Goal: Information Seeking & Learning: Check status

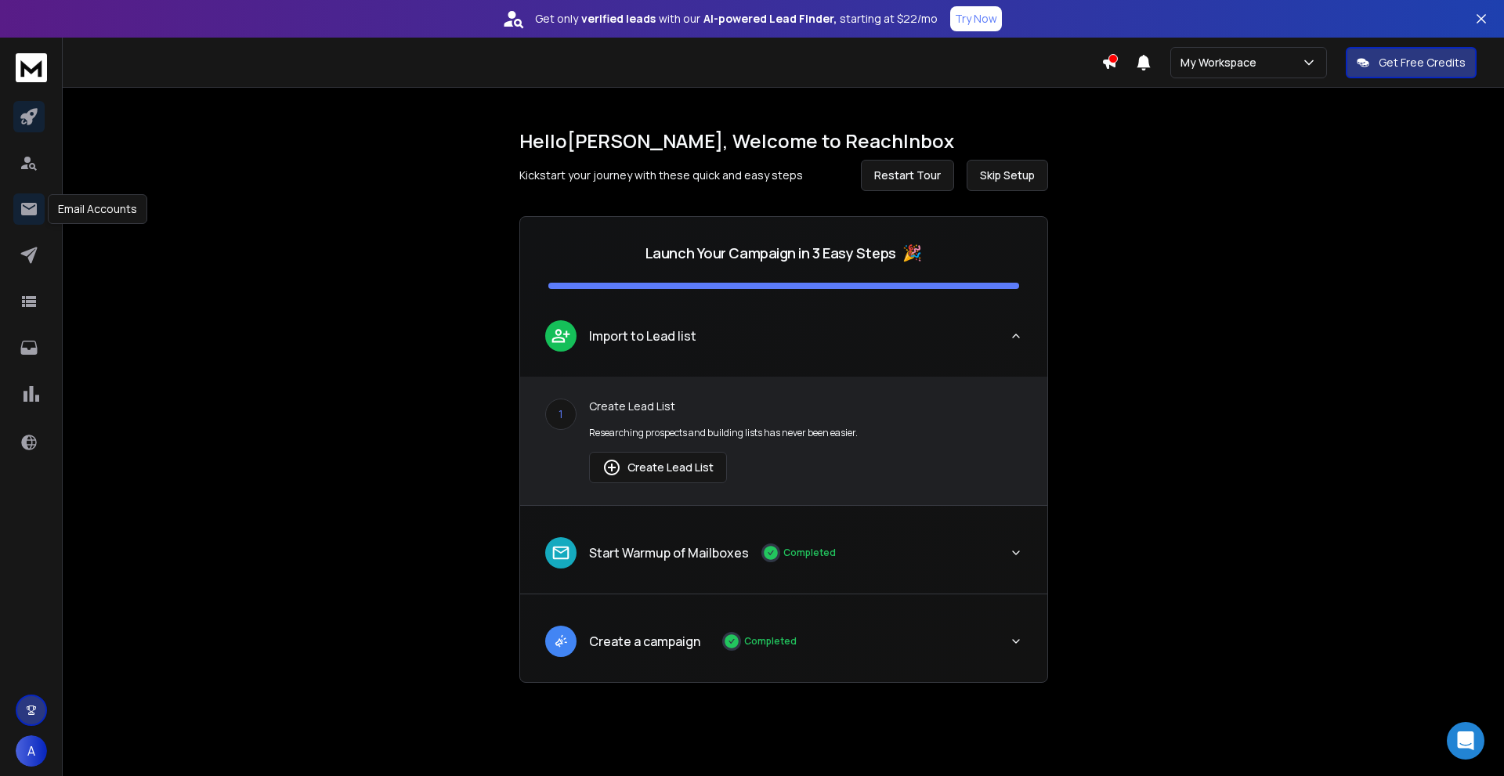
click at [27, 207] on icon at bounding box center [29, 209] width 16 height 13
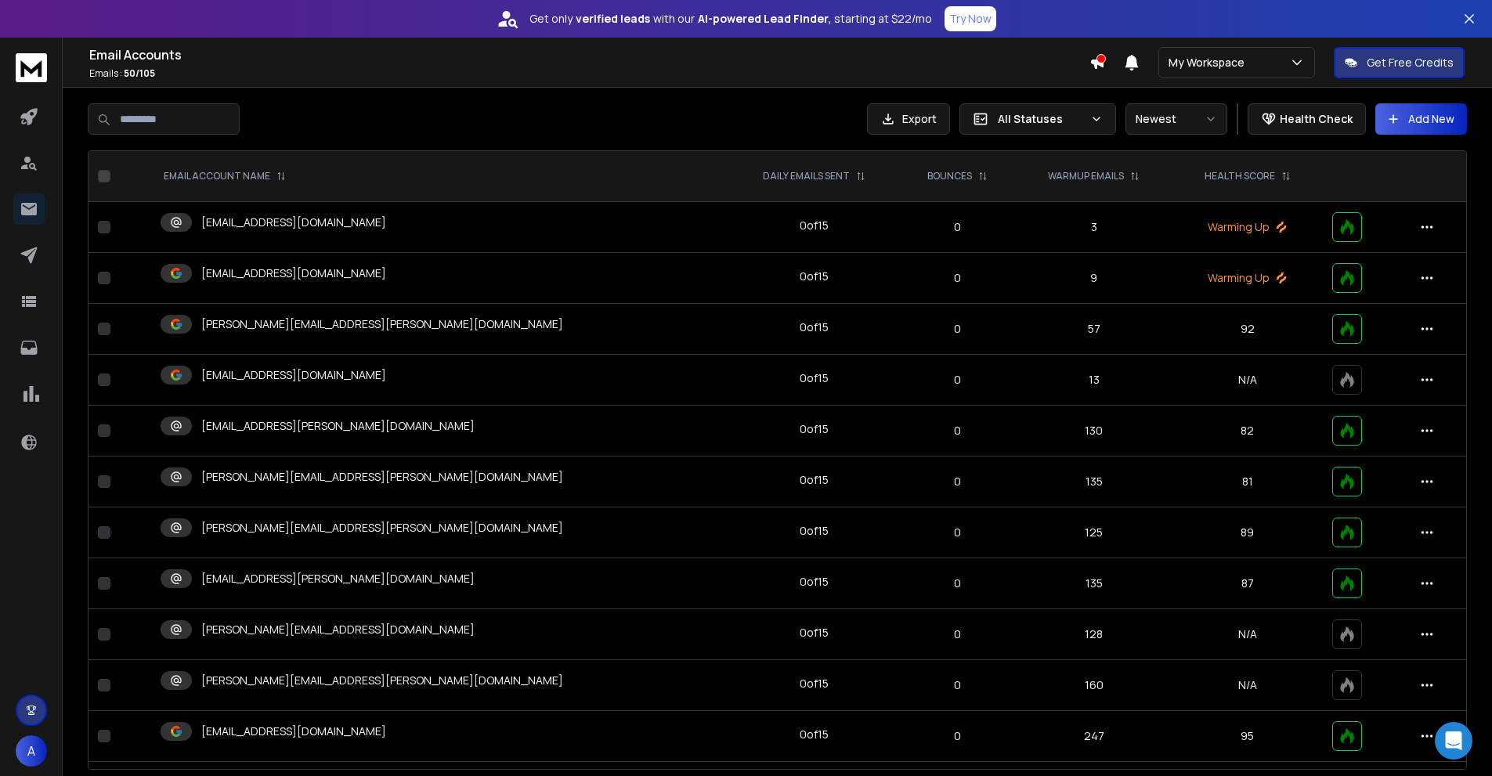
click at [302, 219] on p "[EMAIL_ADDRESS][DOMAIN_NAME]" at bounding box center [293, 223] width 185 height 16
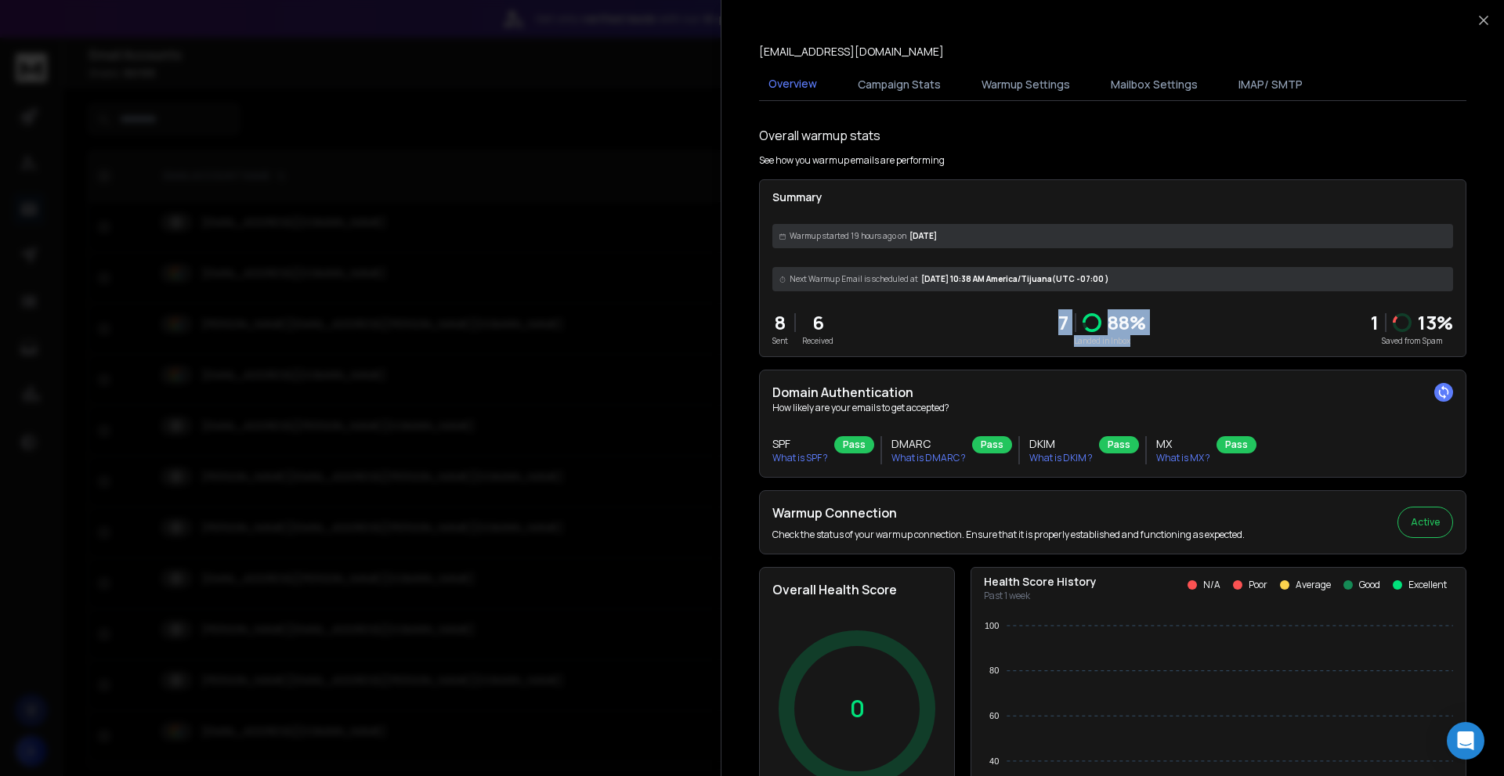
drag, startPoint x: 1135, startPoint y: 339, endPoint x: 1059, endPoint y: 316, distance: 79.5
click at [1059, 316] on div "7 88 % Landed in Inbox" at bounding box center [1102, 328] width 88 height 37
click at [1058, 324] on p "7" at bounding box center [1063, 322] width 10 height 25
click at [1063, 324] on p "7" at bounding box center [1063, 322] width 10 height 25
drag, startPoint x: 1380, startPoint y: 322, endPoint x: 1290, endPoint y: 330, distance: 89.7
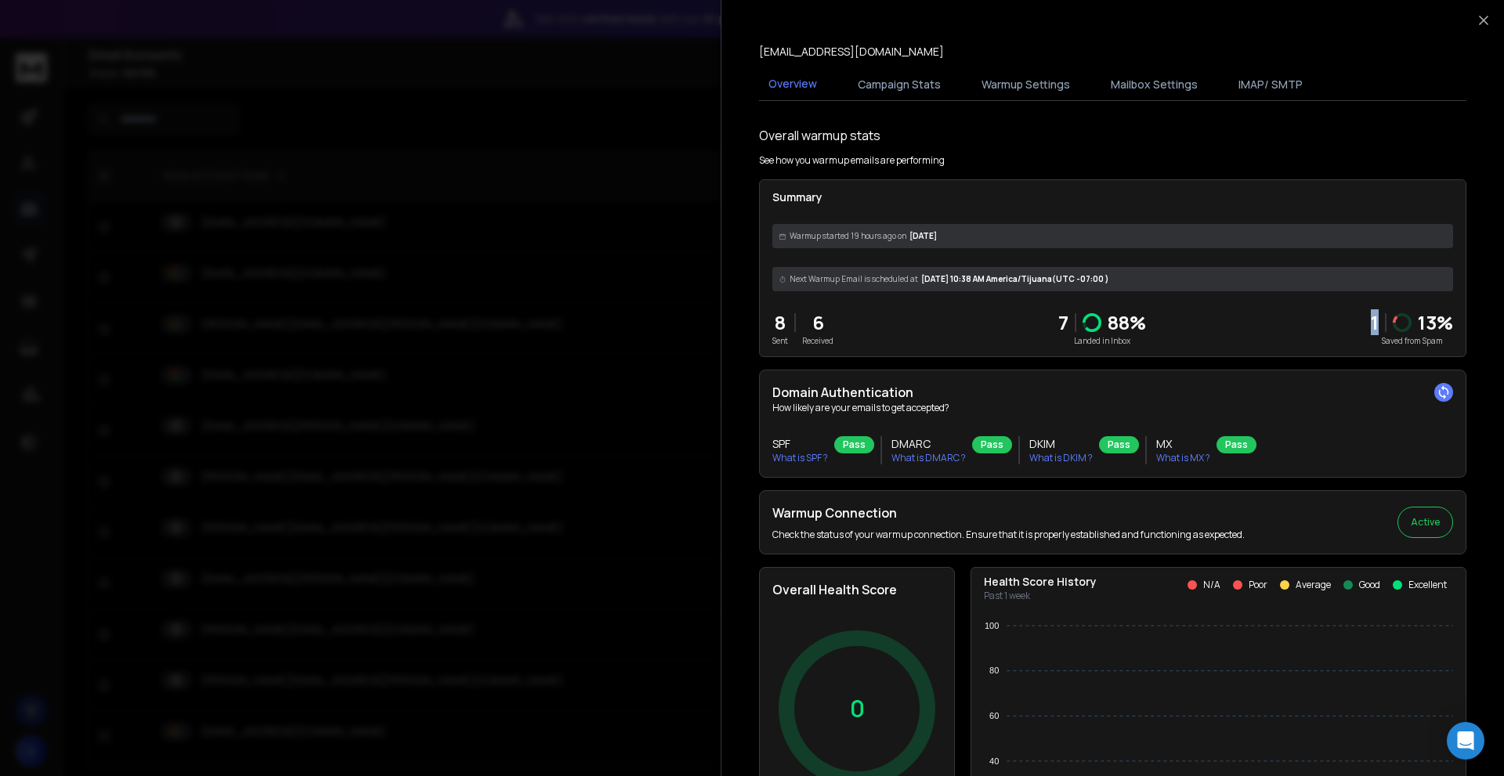
click at [1290, 330] on div "8 Sent 6 Received 7 88 % Landed in Inbox 1 13 % Saved from Spam" at bounding box center [1112, 328] width 681 height 37
click at [535, 466] on div at bounding box center [752, 388] width 1504 height 776
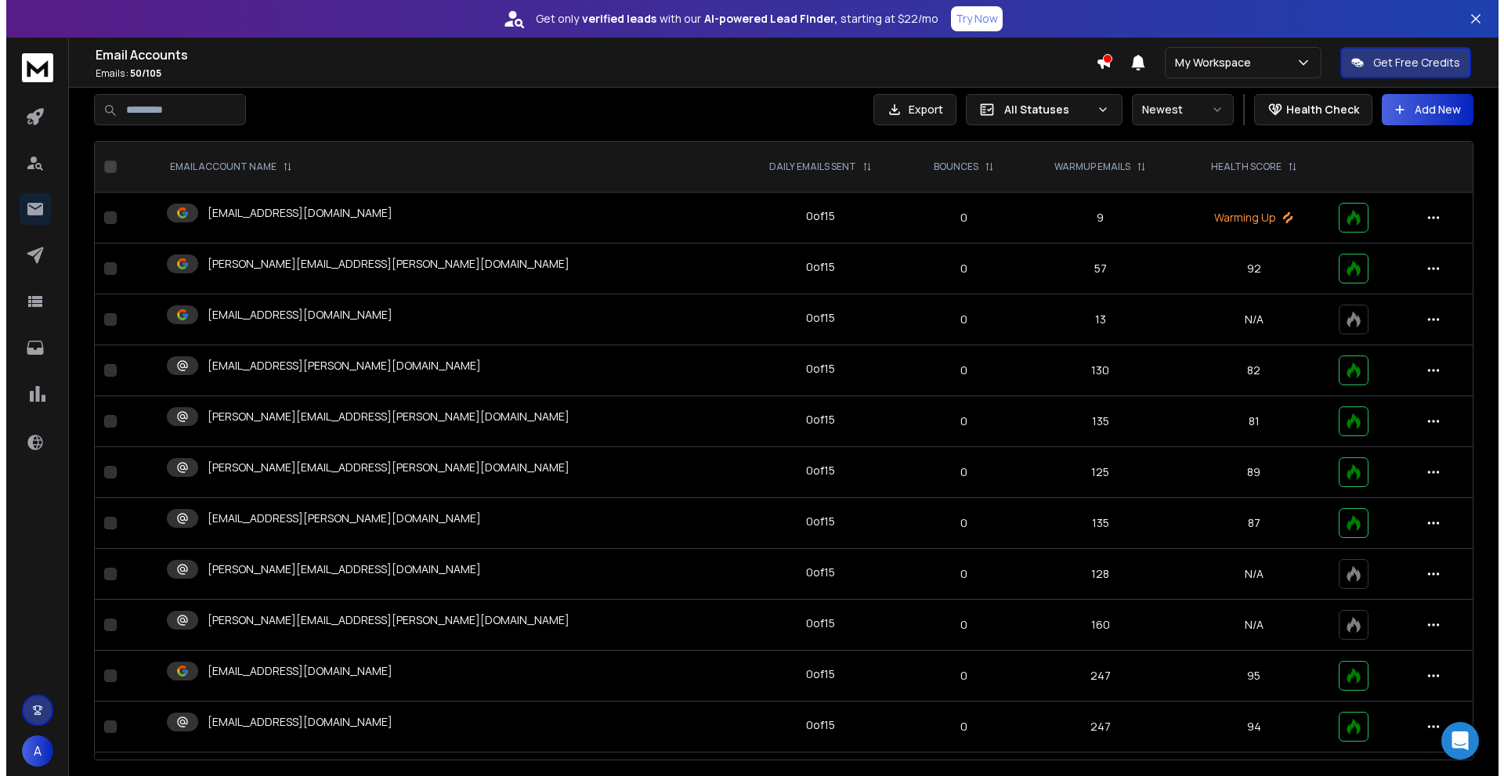
scroll to position [78, 0]
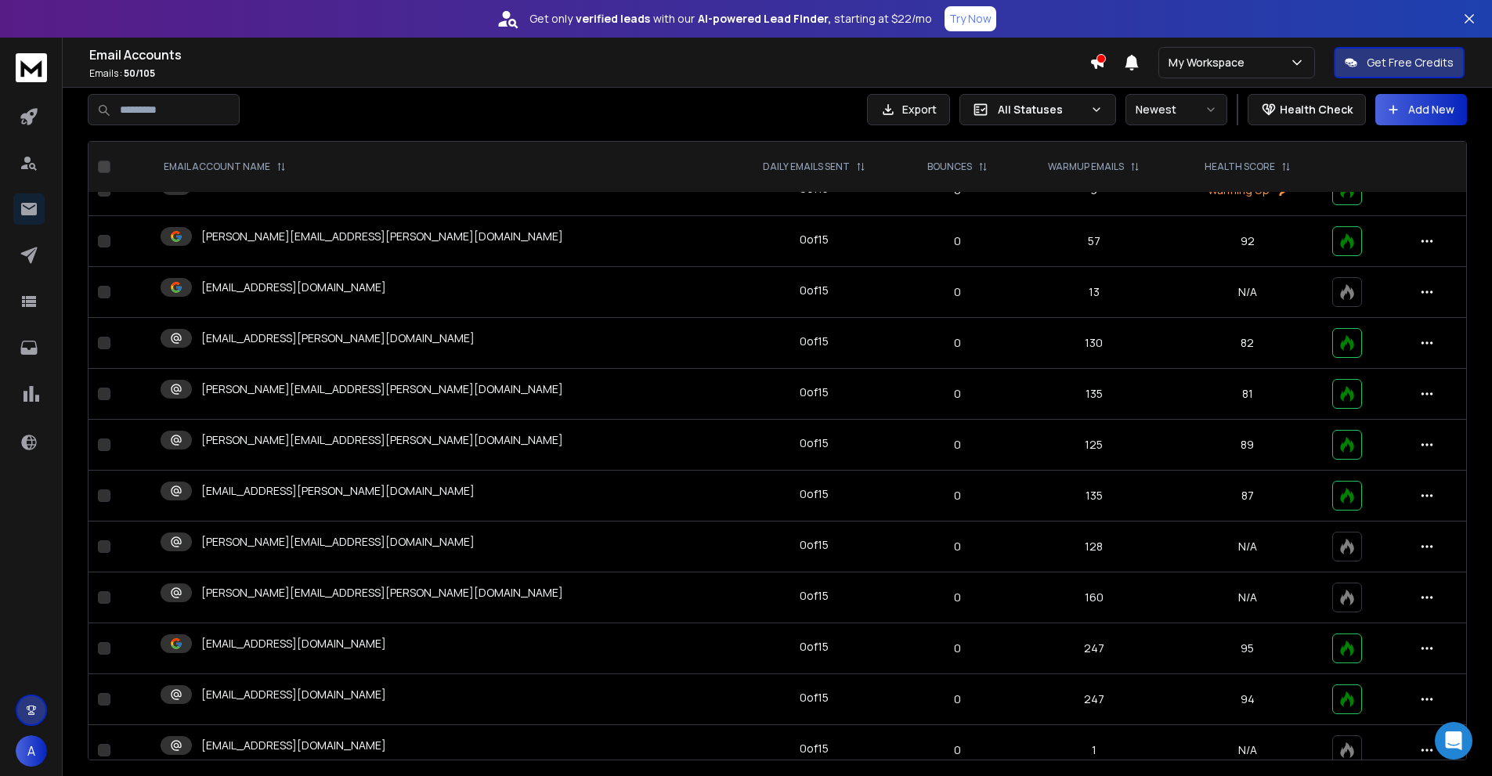
click at [296, 486] on p "[EMAIL_ADDRESS][PERSON_NAME][DOMAIN_NAME]" at bounding box center [337, 491] width 273 height 16
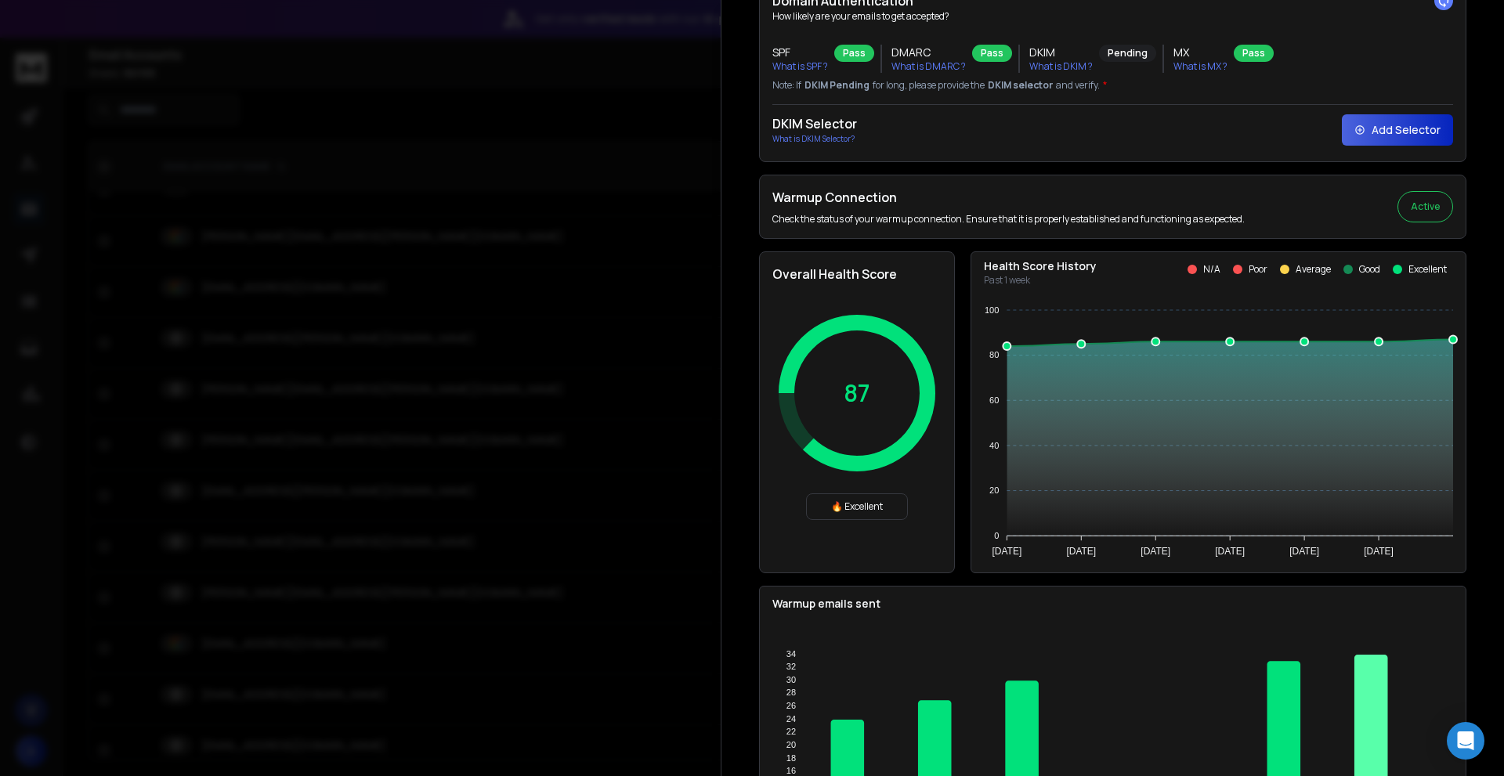
scroll to position [586, 0]
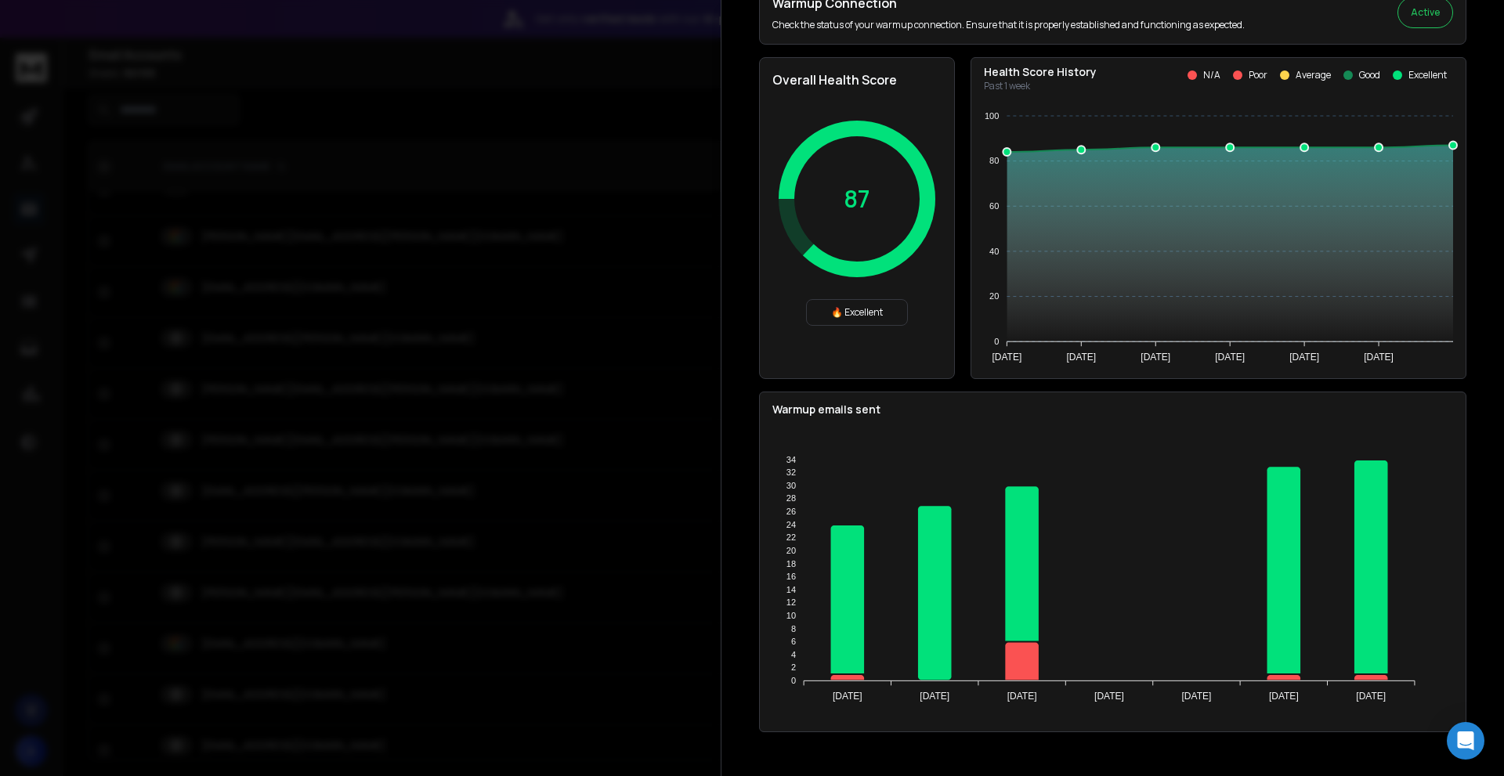
click at [681, 610] on div at bounding box center [752, 388] width 1504 height 776
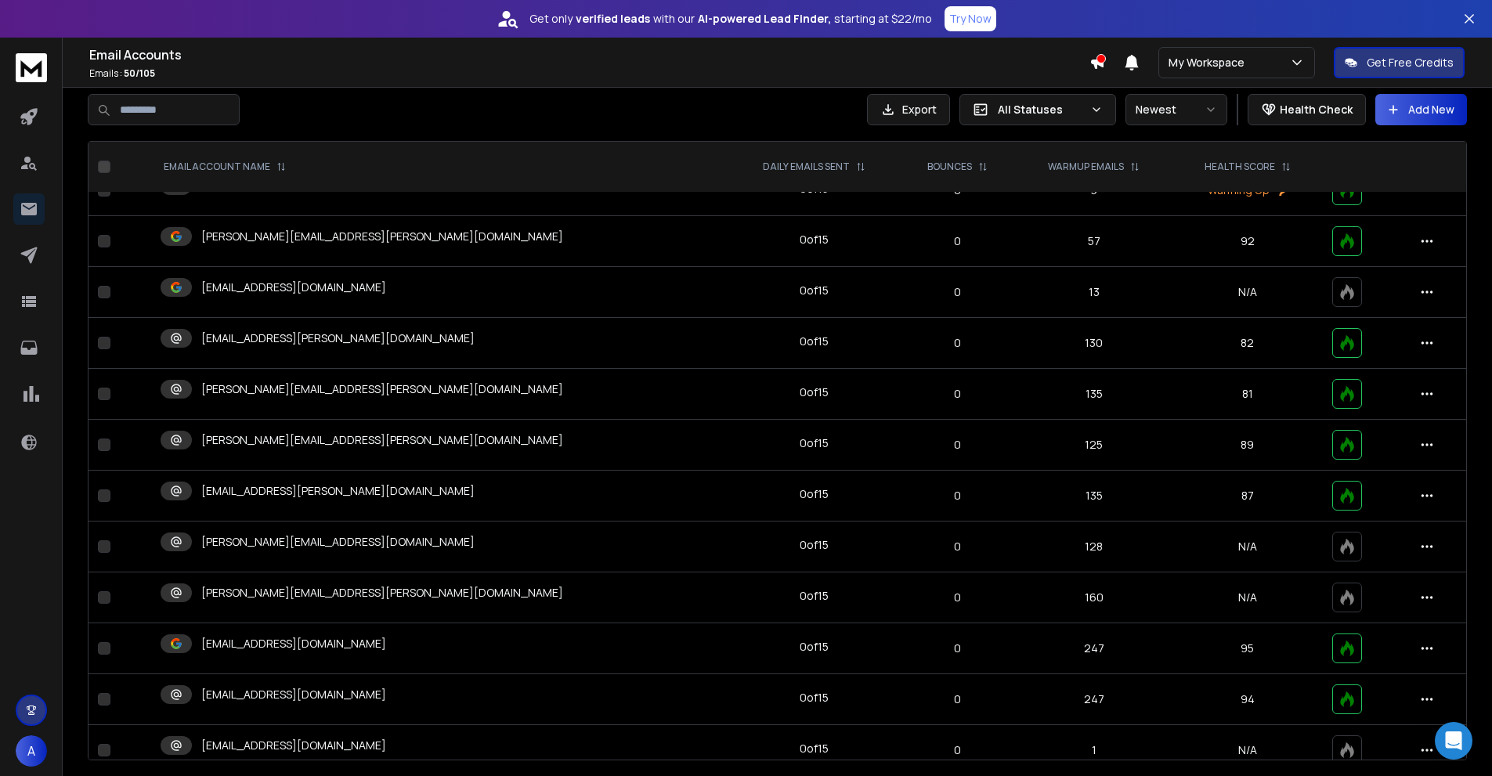
click at [358, 386] on div "[PERSON_NAME][EMAIL_ADDRESS][PERSON_NAME][DOMAIN_NAME]" at bounding box center [440, 389] width 558 height 19
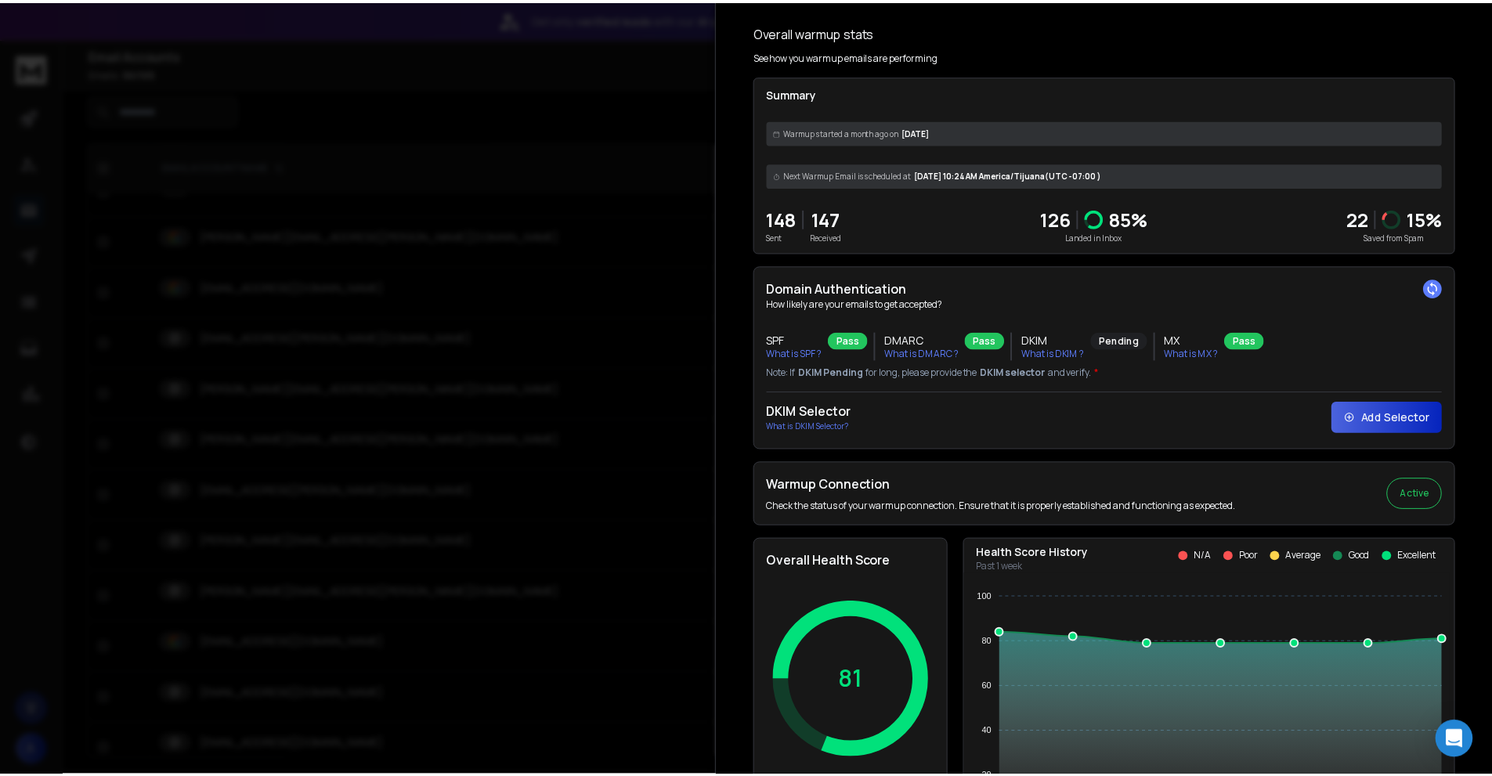
scroll to position [313, 0]
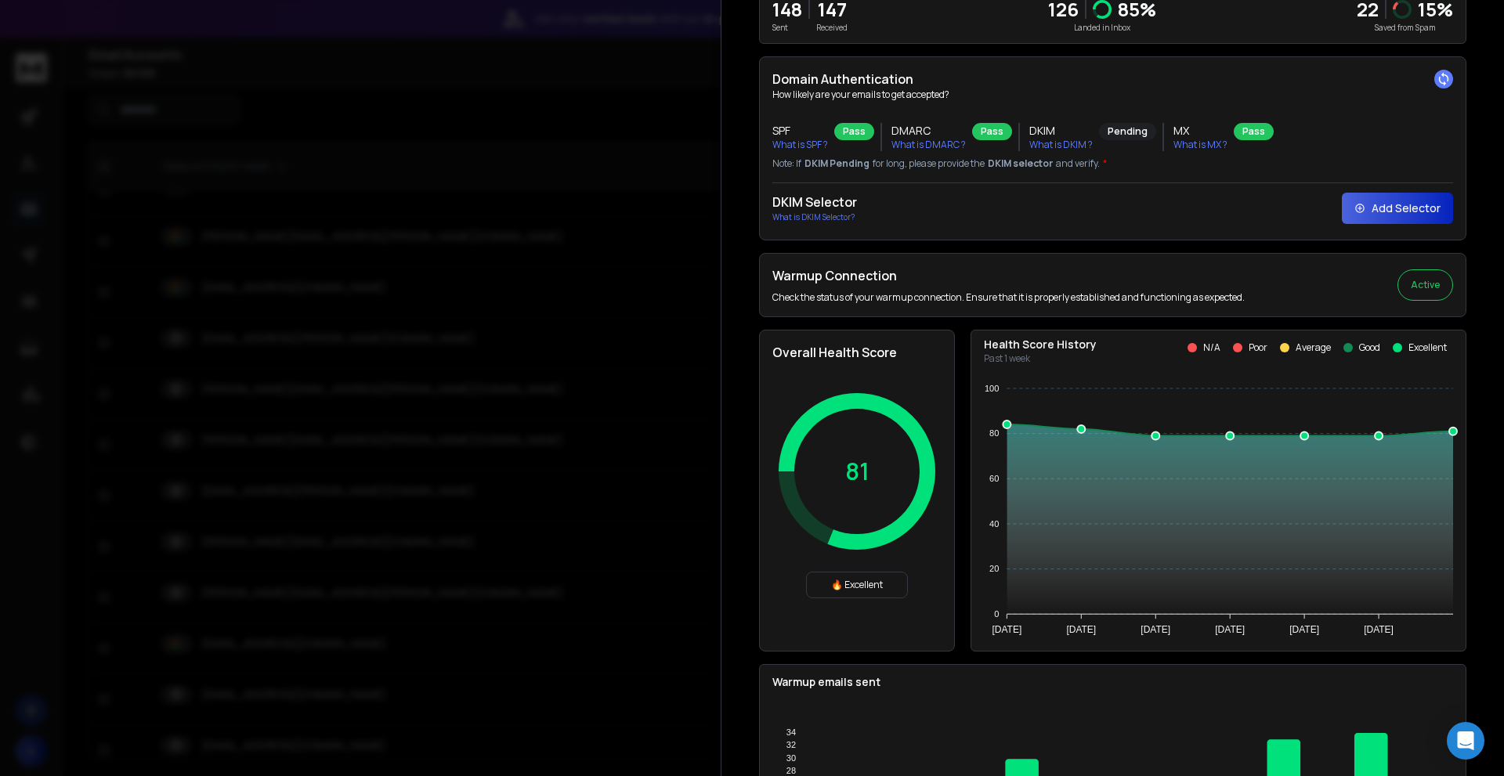
click at [300, 507] on div at bounding box center [752, 388] width 1504 height 776
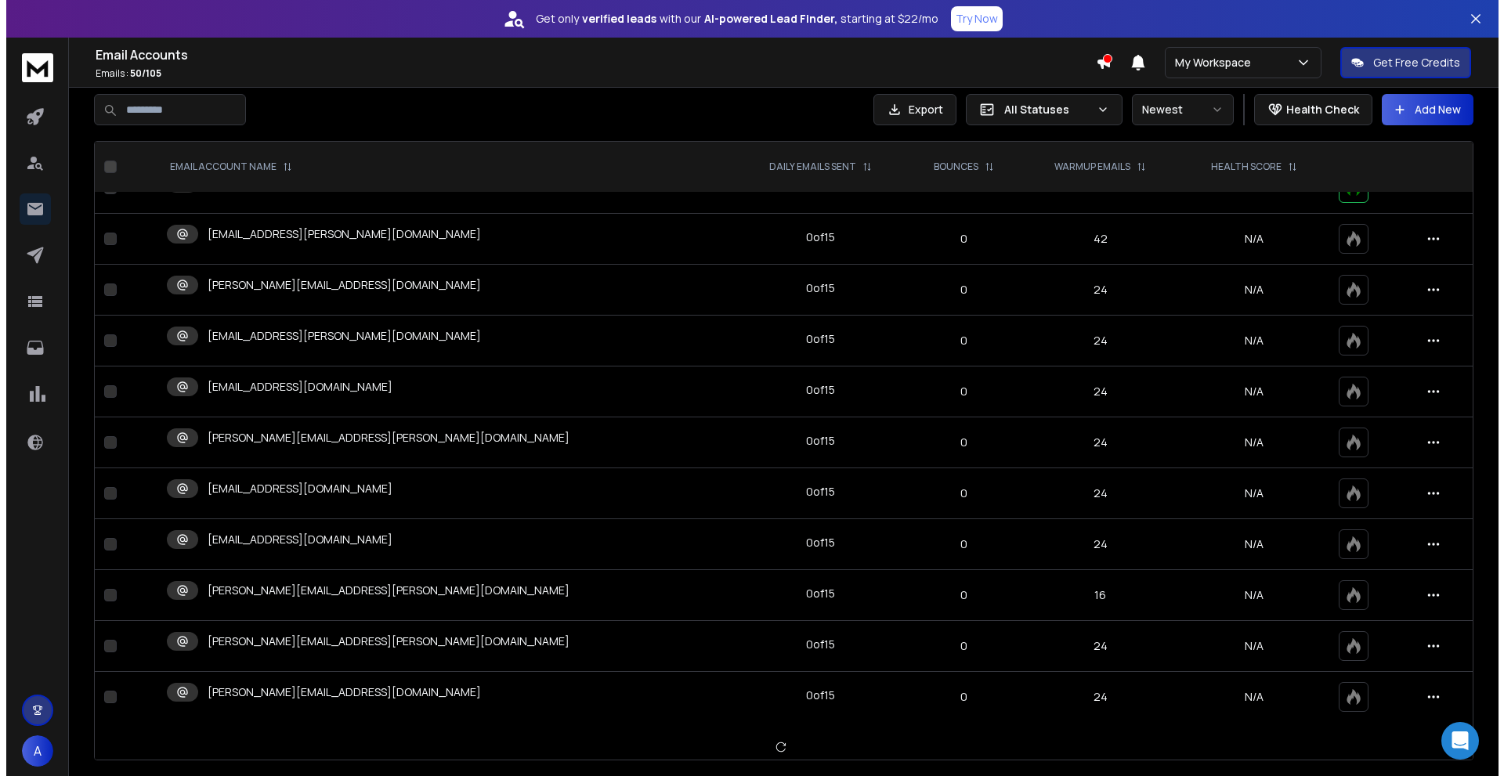
scroll to position [1781, 0]
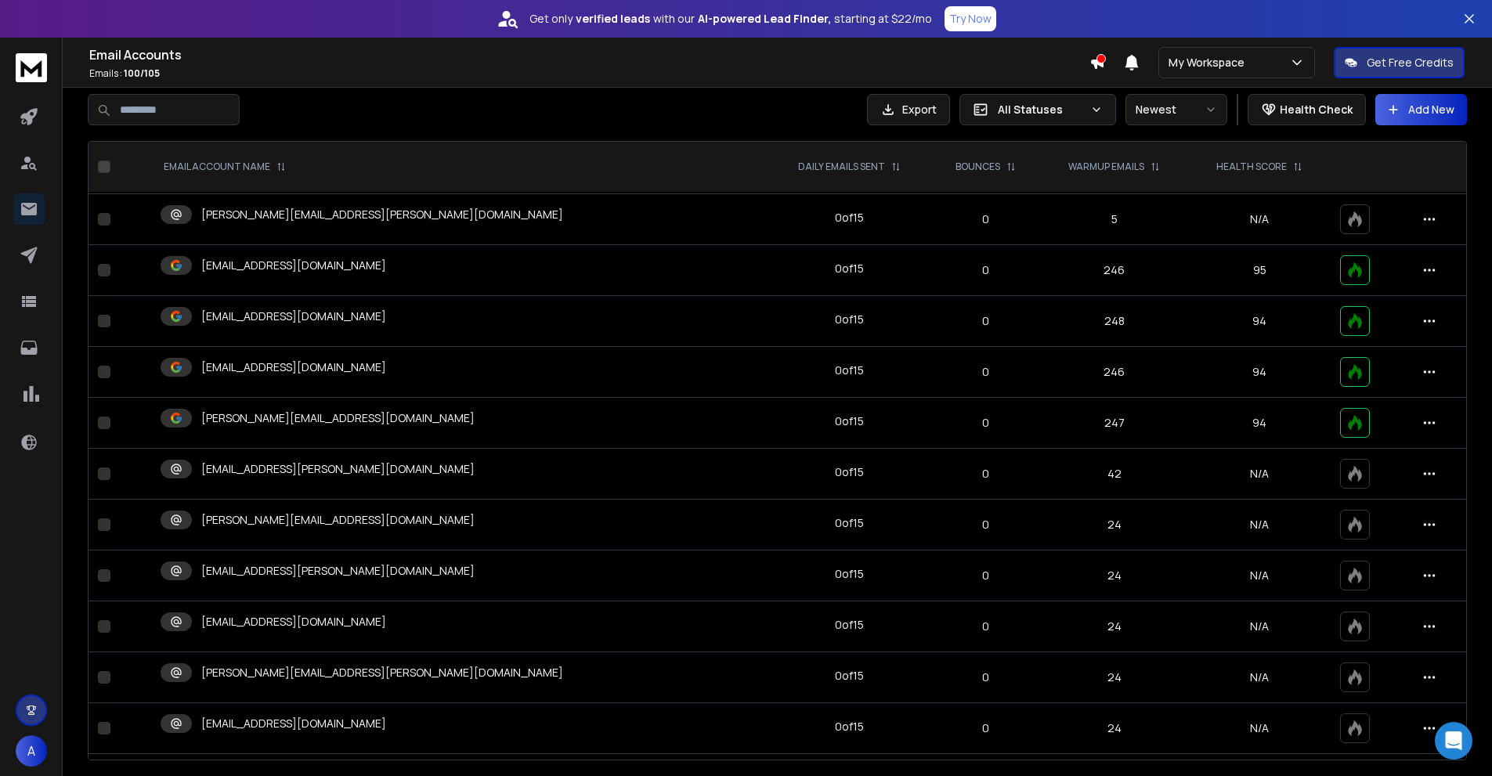
click at [316, 418] on p "[PERSON_NAME][EMAIL_ADDRESS][DOMAIN_NAME]" at bounding box center [337, 419] width 273 height 16
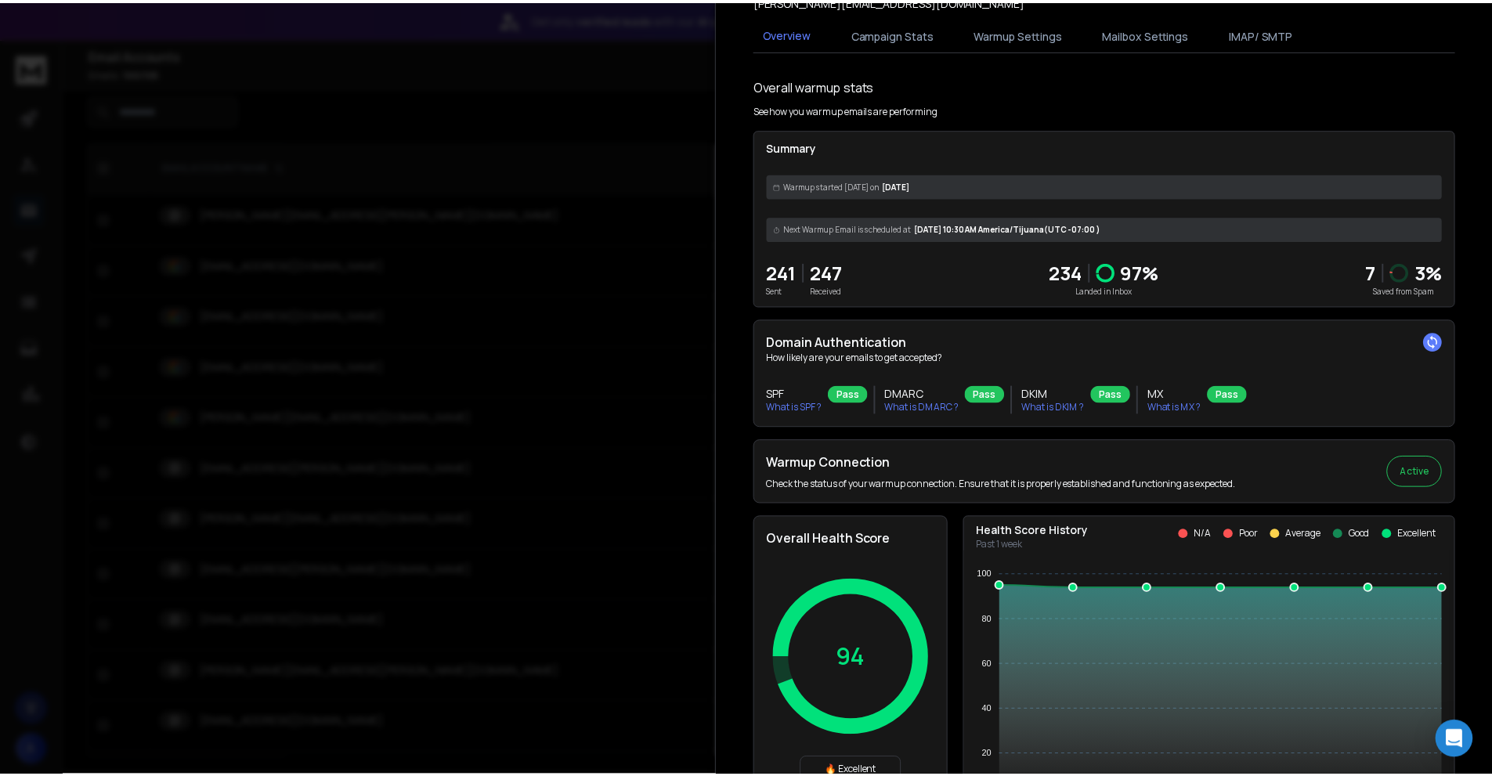
scroll to position [0, 0]
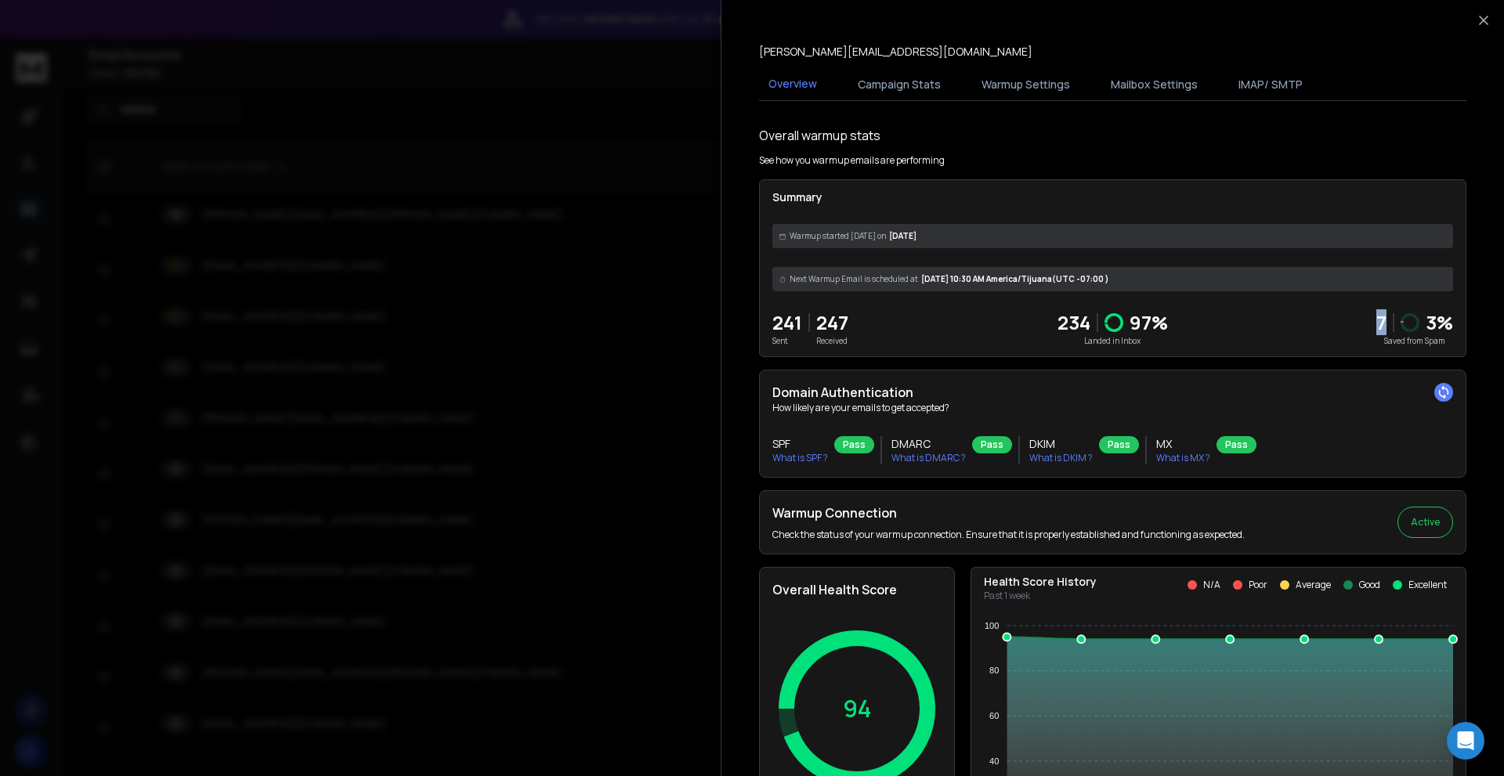
drag, startPoint x: 1381, startPoint y: 318, endPoint x: 1356, endPoint y: 322, distance: 25.4
click at [1356, 322] on div "241 Sent 247 Received 234 97 % Landed in Inbox 7 3 % Saved from Spam" at bounding box center [1112, 328] width 681 height 37
click at [100, 415] on div at bounding box center [752, 388] width 1504 height 776
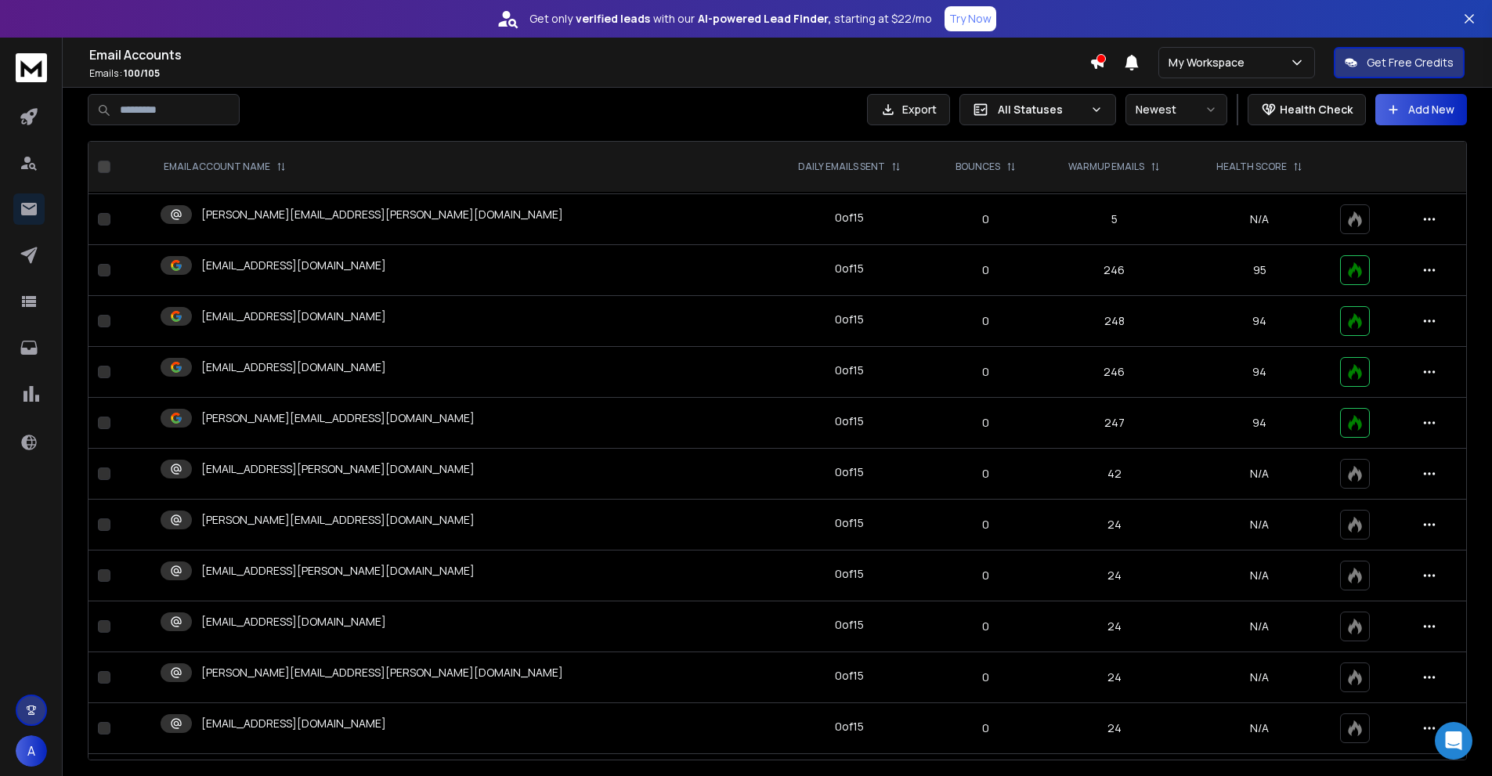
scroll to position [1546, 0]
